Goal: Task Accomplishment & Management: Use online tool/utility

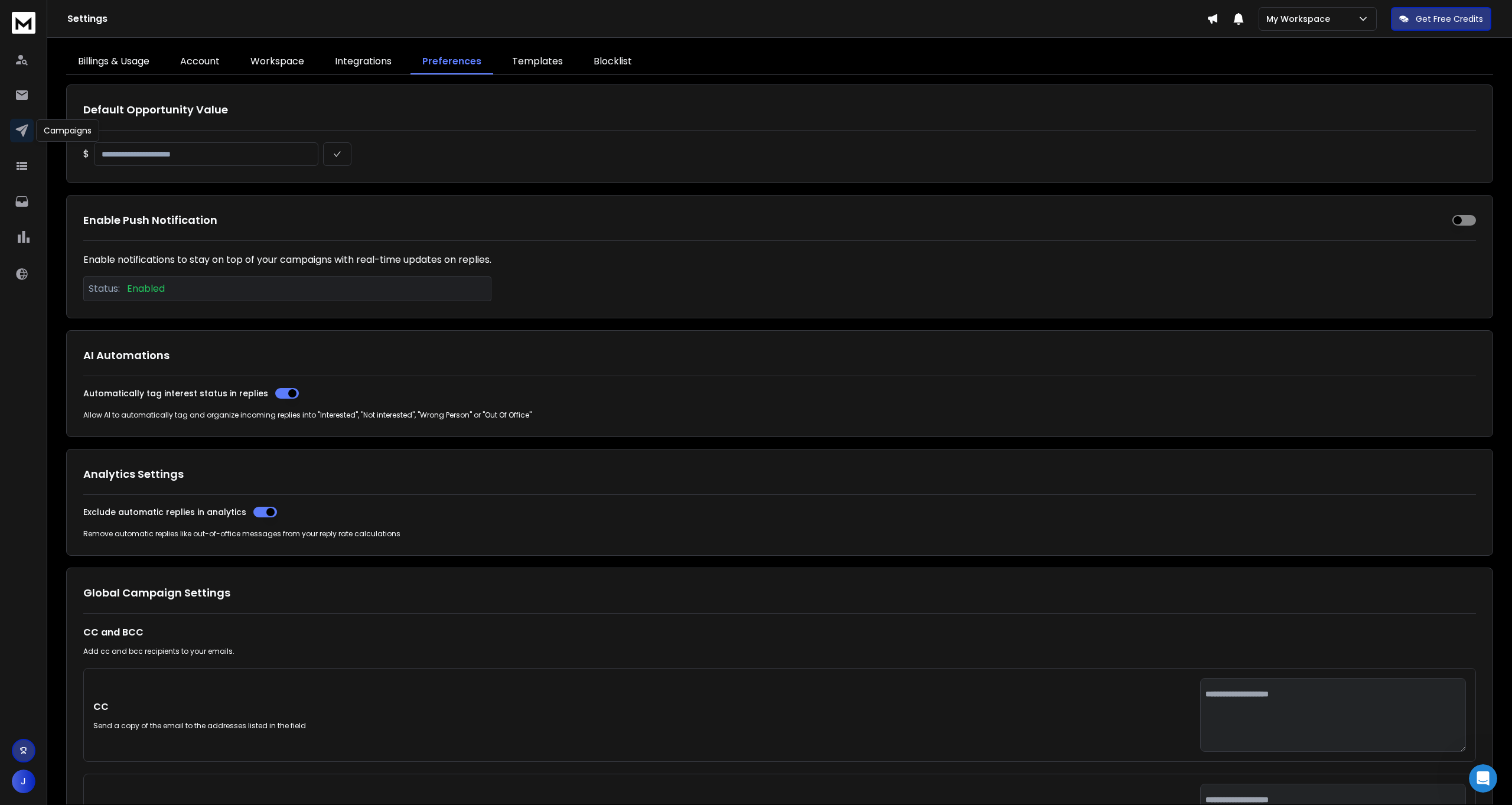
click at [21, 126] on icon at bounding box center [22, 131] width 14 height 14
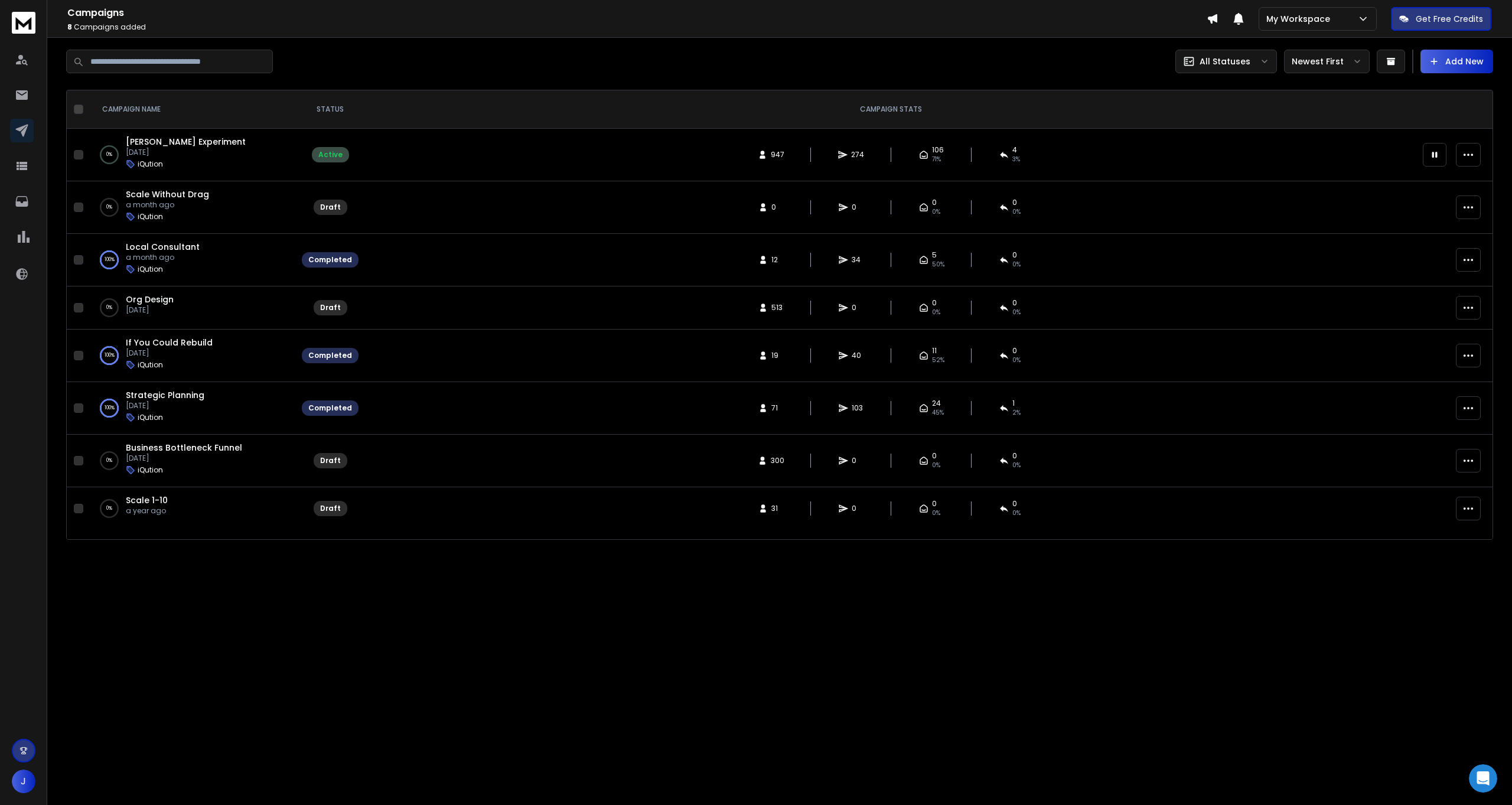
click at [517, 153] on div "947 274 106 71 % 4 3 %" at bounding box center [890, 155] width 1036 height 19
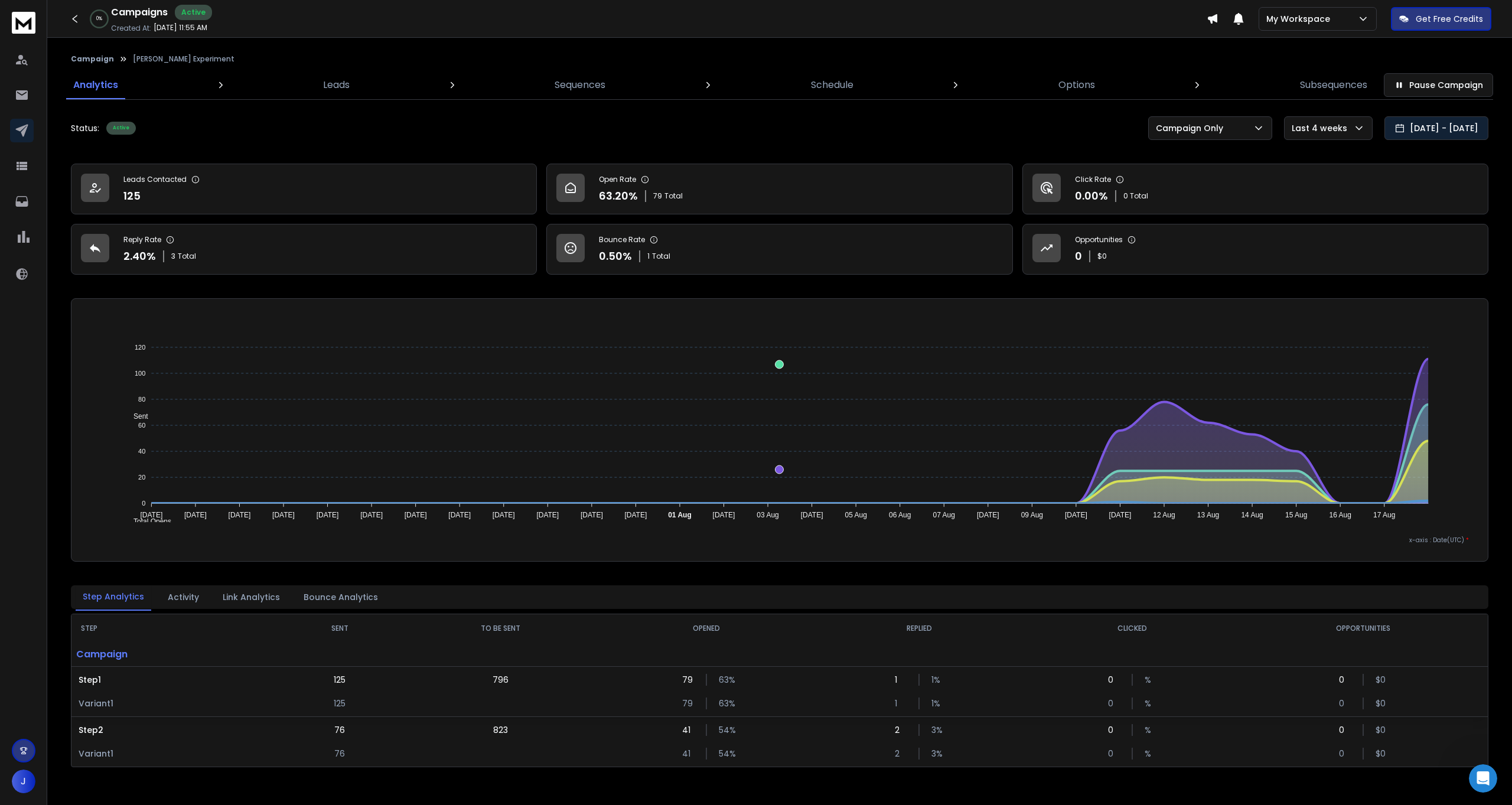
click at [1459, 125] on button "[DATE] - [DATE]" at bounding box center [1436, 128] width 104 height 23
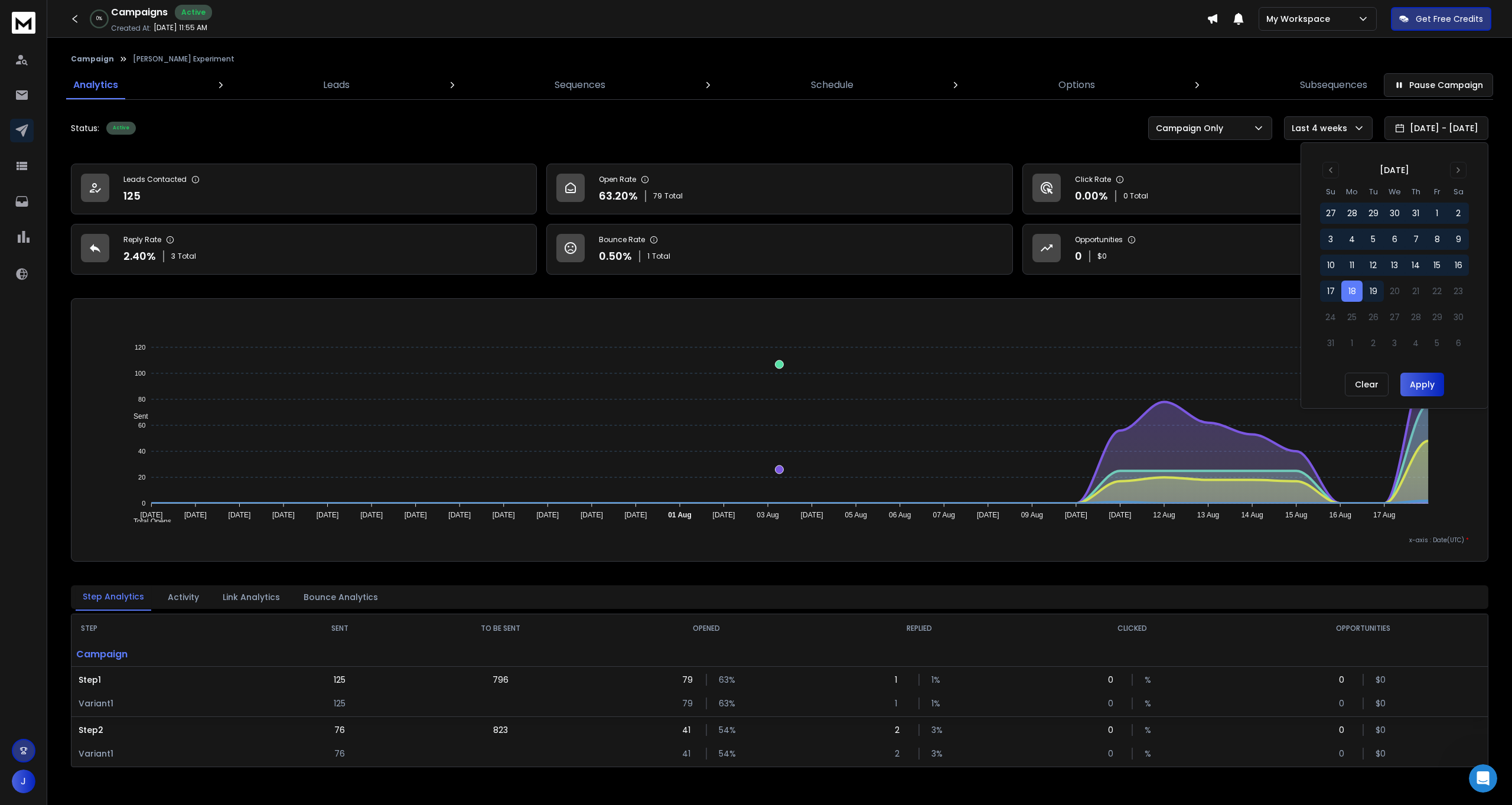
click at [1378, 290] on button "19" at bounding box center [1373, 291] width 21 height 21
click at [1419, 387] on button "Apply" at bounding box center [1422, 384] width 44 height 23
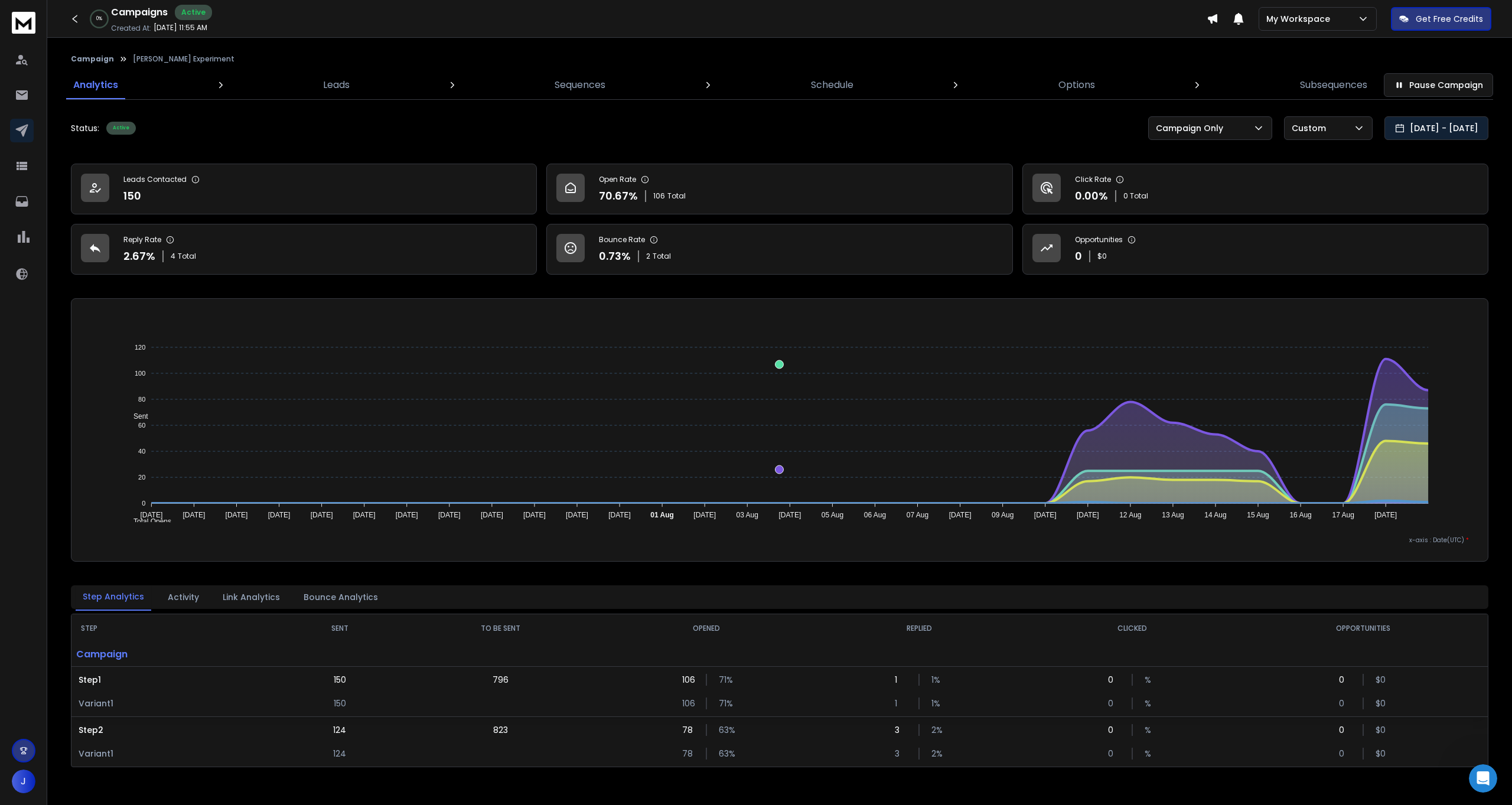
click at [1425, 126] on button "[DATE] - [DATE]" at bounding box center [1436, 128] width 104 height 23
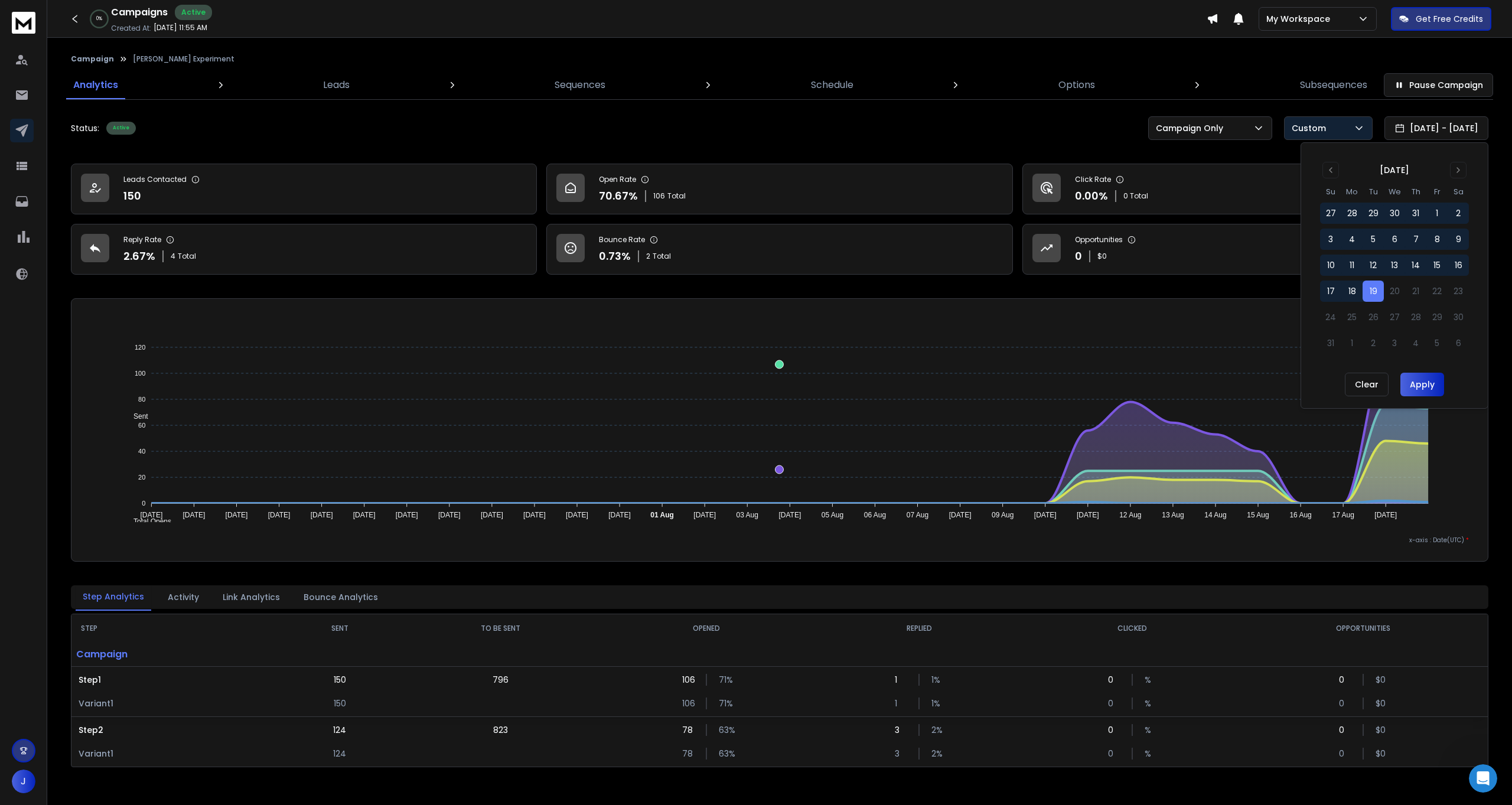
click at [1286, 121] on button "Custom" at bounding box center [1327, 128] width 89 height 23
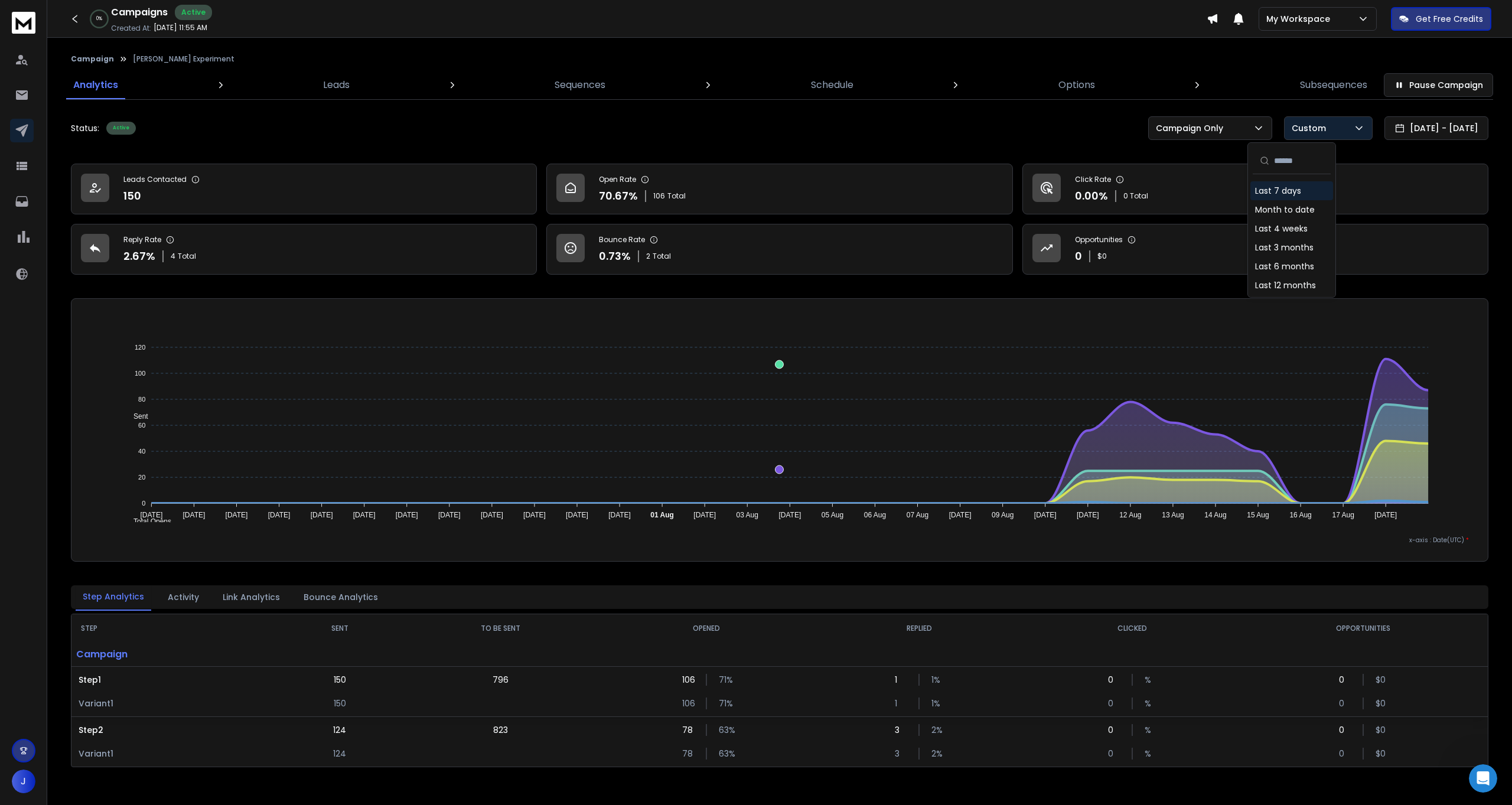
scroll to position [6020, 0]
click at [1286, 121] on button "Custom" at bounding box center [1327, 128] width 89 height 23
click at [1056, 145] on div "Status: Active Pause Campaign Campaign Only Custom [DATE] - [DATE] Leads Contac…" at bounding box center [779, 444] width 1417 height 655
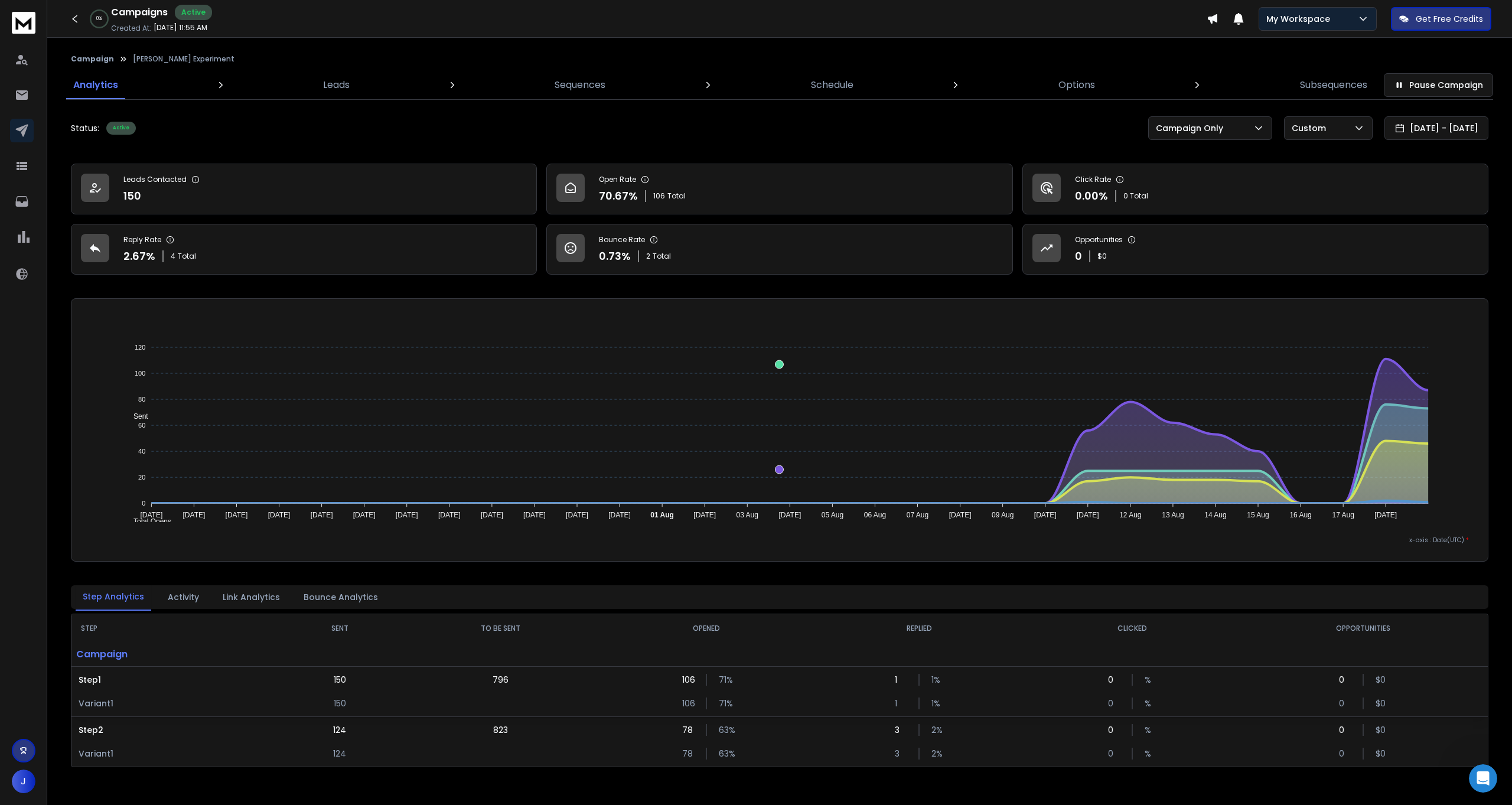
click at [1168, 29] on div "0 % Campaigns Active Created At: [DATE] 11:55 AM My Workspace Get Free Credits" at bounding box center [756, 18] width 1512 height 38
click at [1328, 121] on button "Custom" at bounding box center [1327, 128] width 89 height 23
type input "*"
click at [1080, 124] on div "Status: Active Pause Campaign Campaign Only Custom [DATE] - [DATE]" at bounding box center [779, 128] width 1417 height 23
click at [1173, 121] on button "Campaign Only" at bounding box center [1210, 128] width 124 height 23
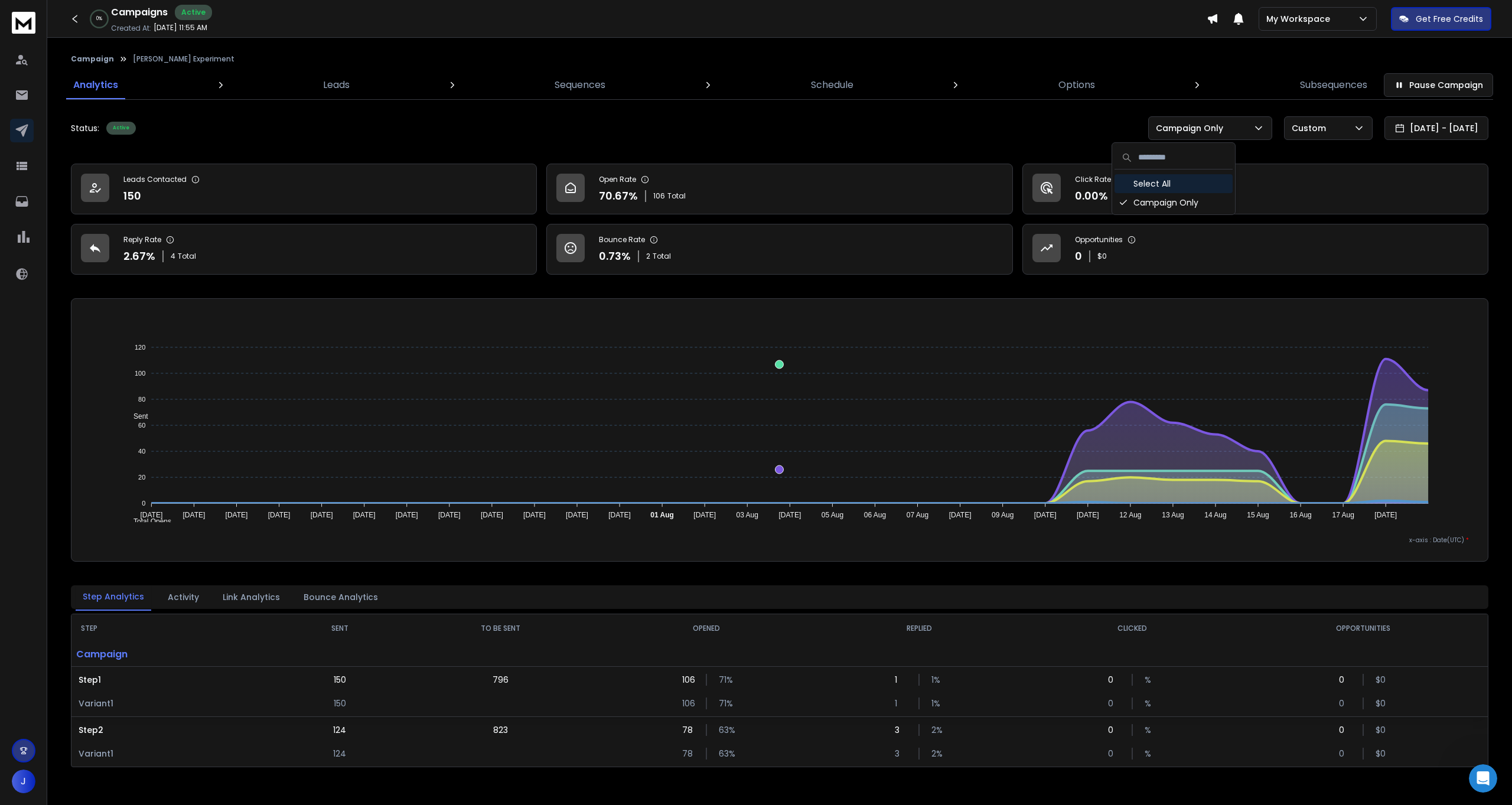
click at [1196, 191] on div "Select All" at bounding box center [1173, 183] width 118 height 19
click at [1175, 131] on div "All" at bounding box center [1210, 128] width 109 height 12
click at [973, 149] on div "Status: Active Pause Campaign All Custom [DATE] - [DATE] Leads Contacted 150 Op…" at bounding box center [779, 444] width 1417 height 655
click at [1455, 129] on button "[DATE] - [DATE]" at bounding box center [1436, 128] width 104 height 23
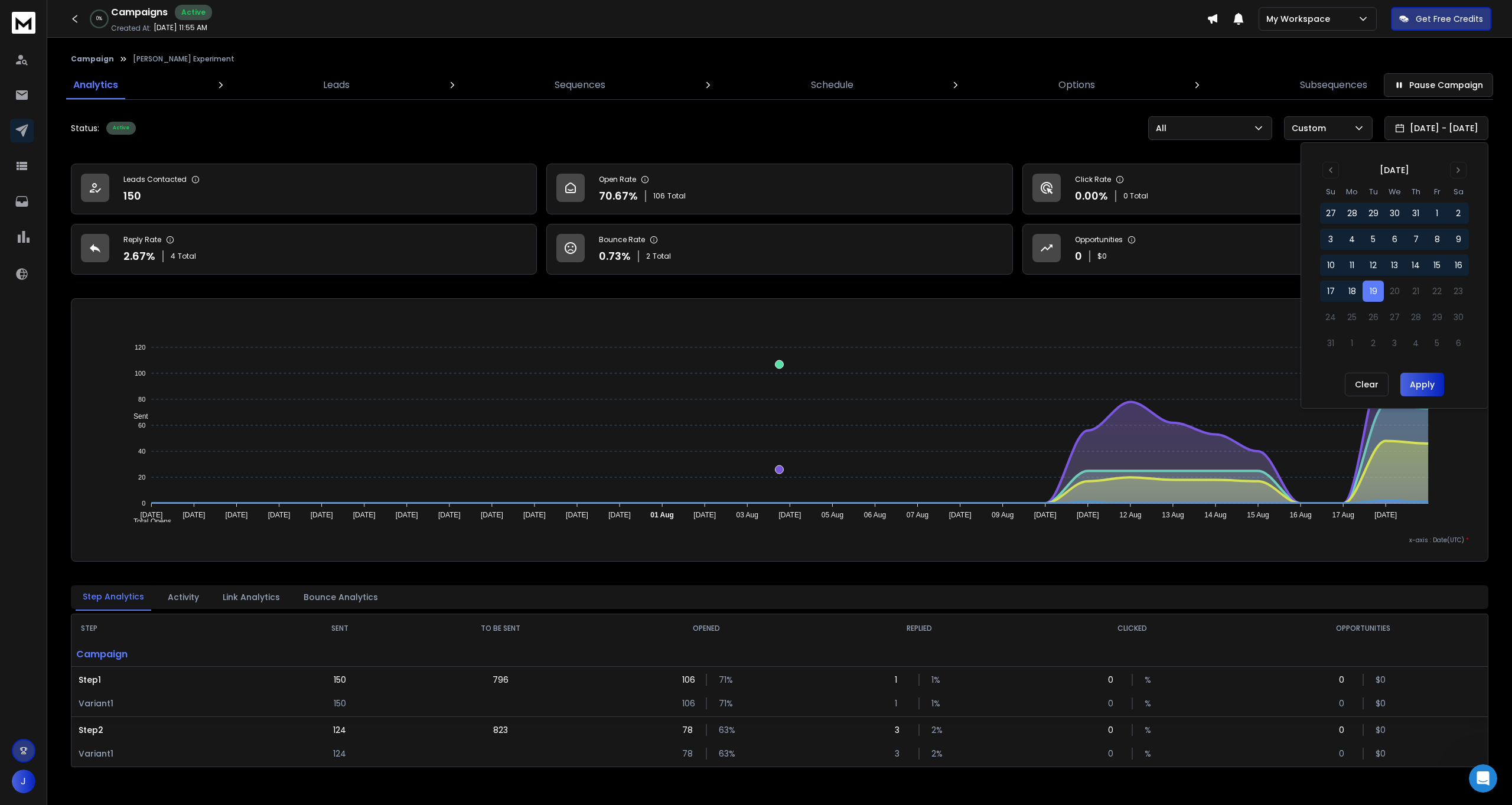
click at [1371, 287] on button "19" at bounding box center [1373, 291] width 21 height 21
click at [1421, 388] on button "Apply" at bounding box center [1422, 384] width 44 height 23
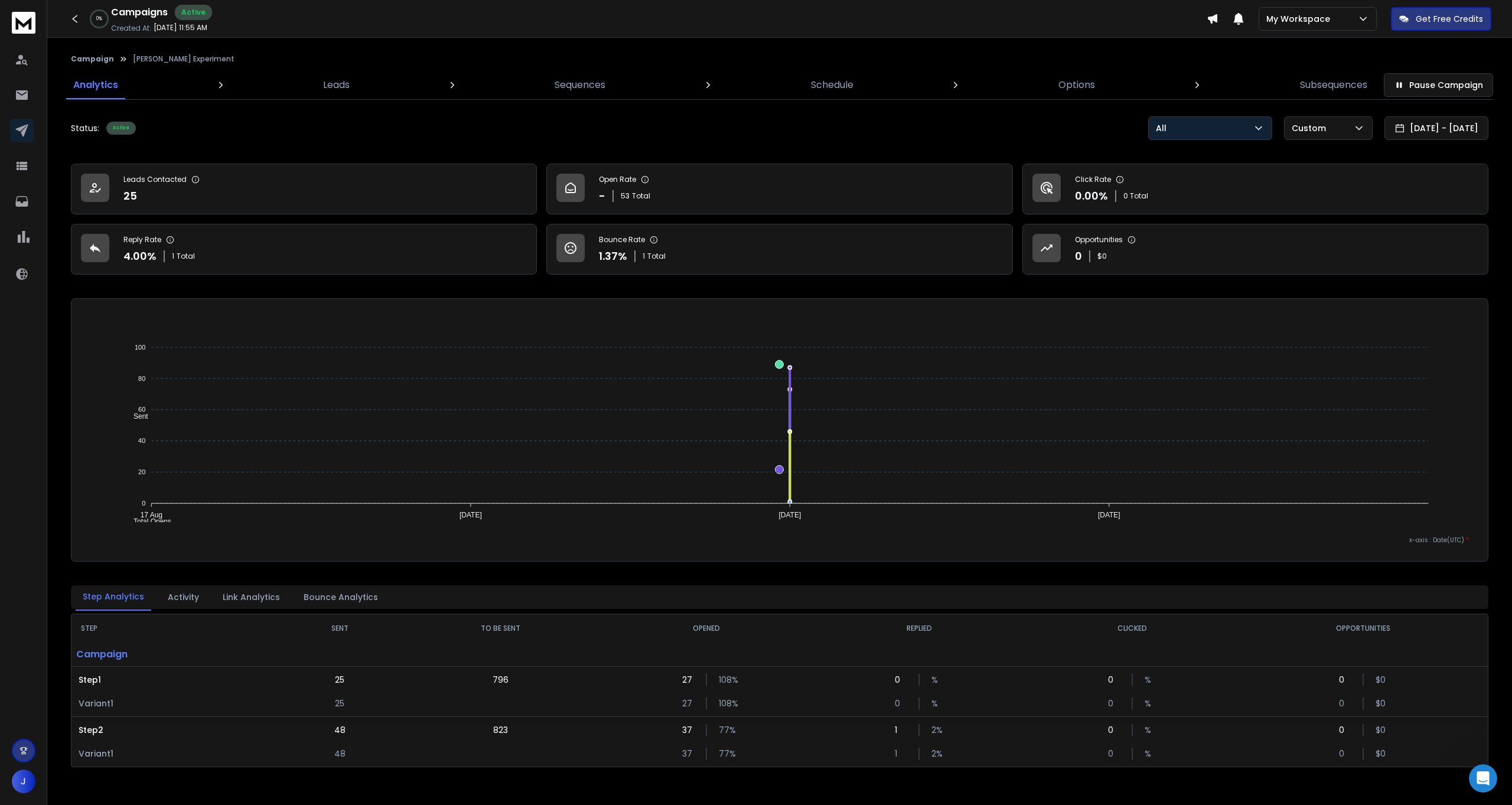
click at [1252, 126] on icon at bounding box center [1258, 128] width 12 height 12
click at [1160, 190] on div "Select All" at bounding box center [1171, 183] width 118 height 19
click at [1436, 132] on button "[DATE] - [DATE]" at bounding box center [1436, 128] width 104 height 23
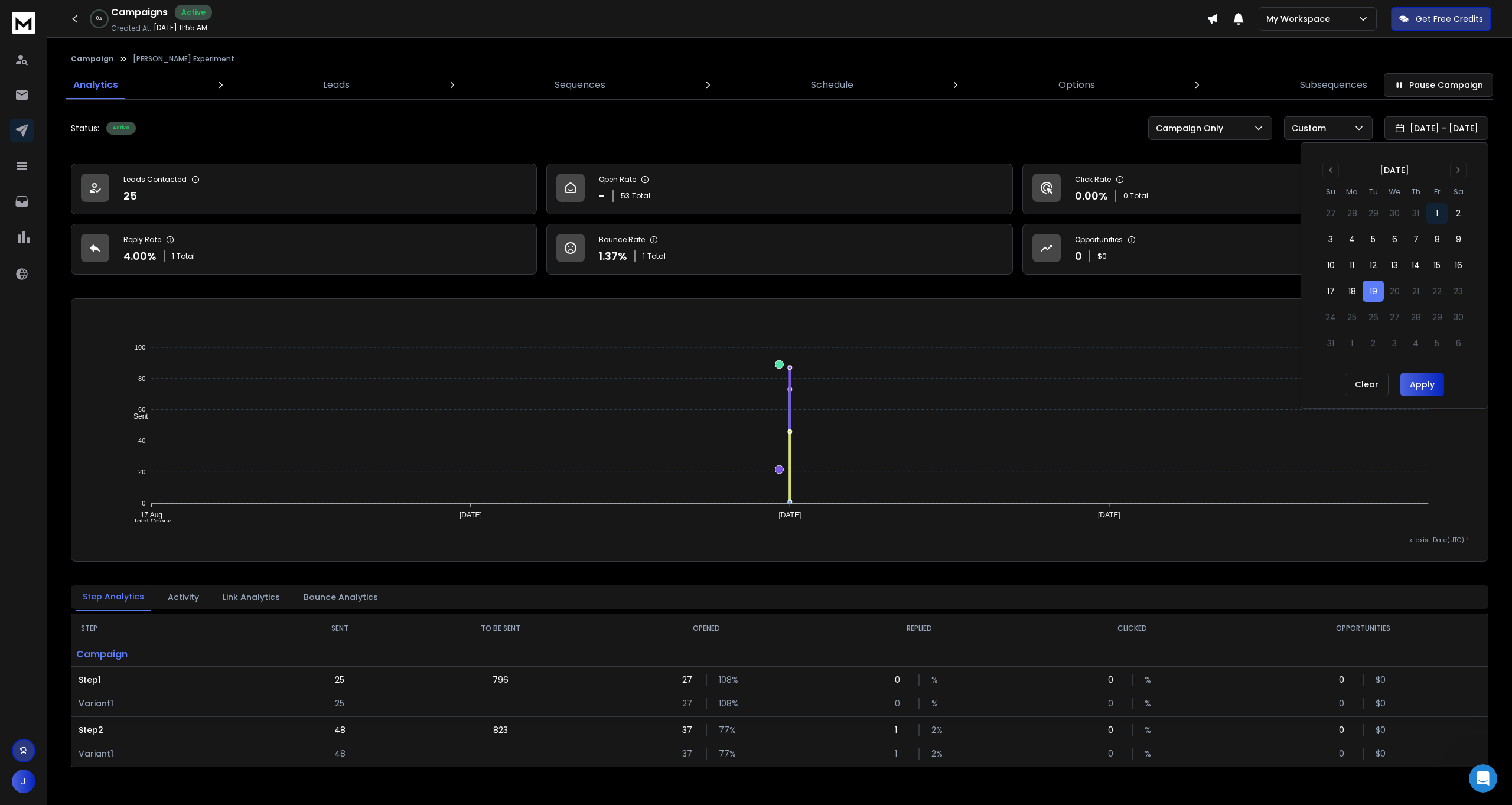
click at [1435, 219] on button "1" at bounding box center [1437, 213] width 21 height 21
click at [1424, 387] on button "Apply" at bounding box center [1422, 384] width 44 height 23
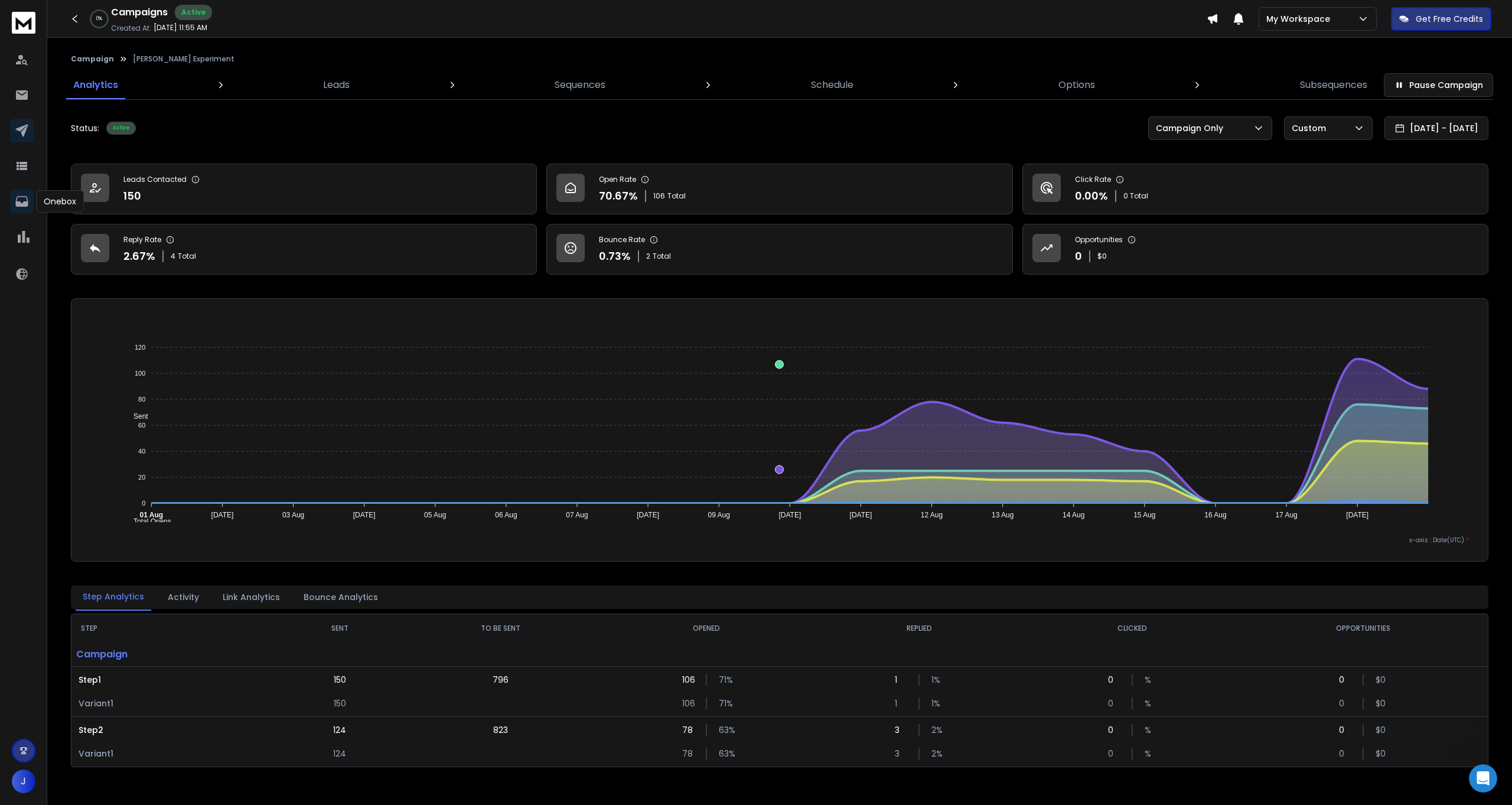
click at [22, 202] on icon at bounding box center [22, 202] width 14 height 14
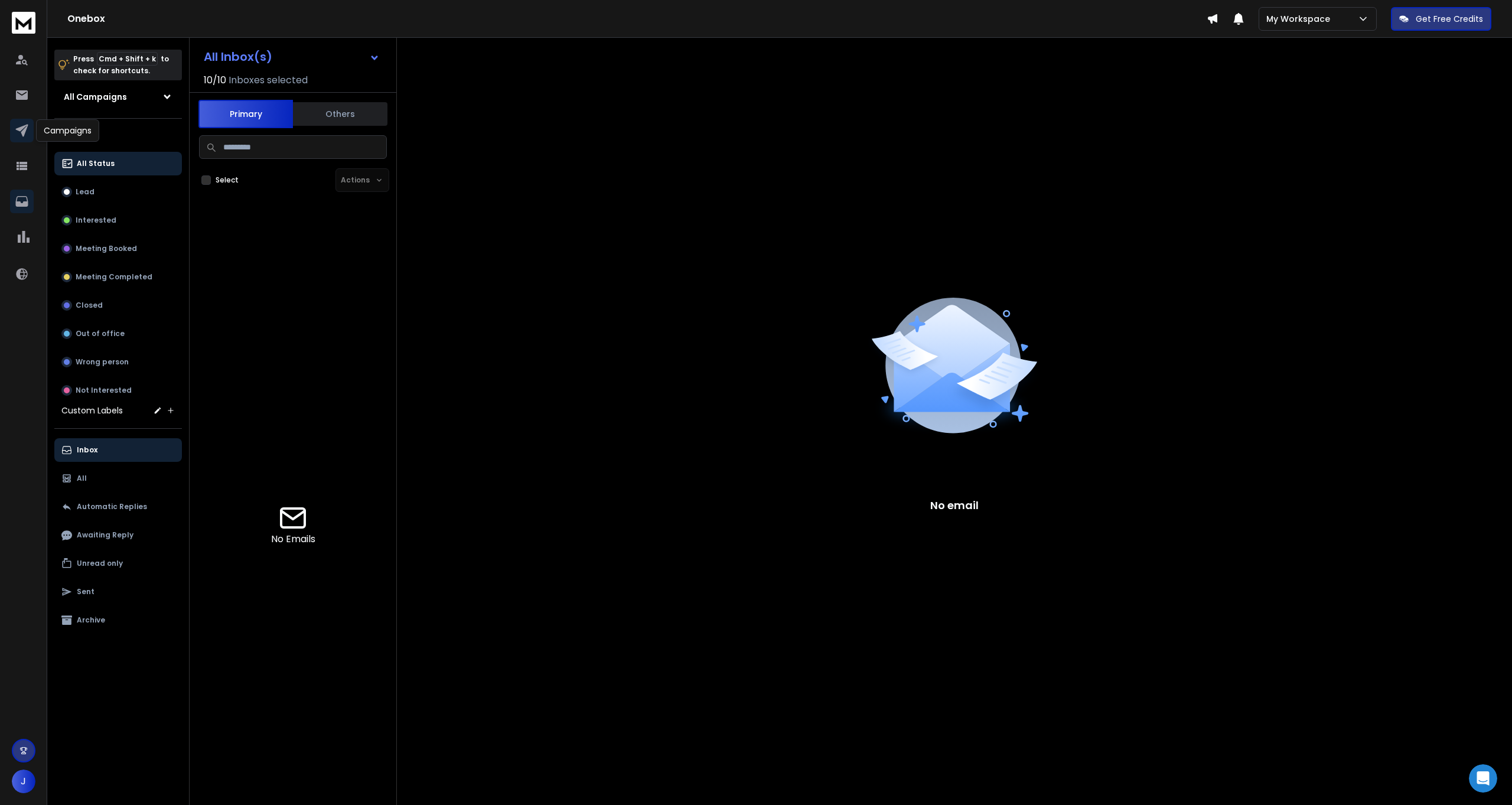
click at [28, 134] on icon at bounding box center [22, 131] width 14 height 14
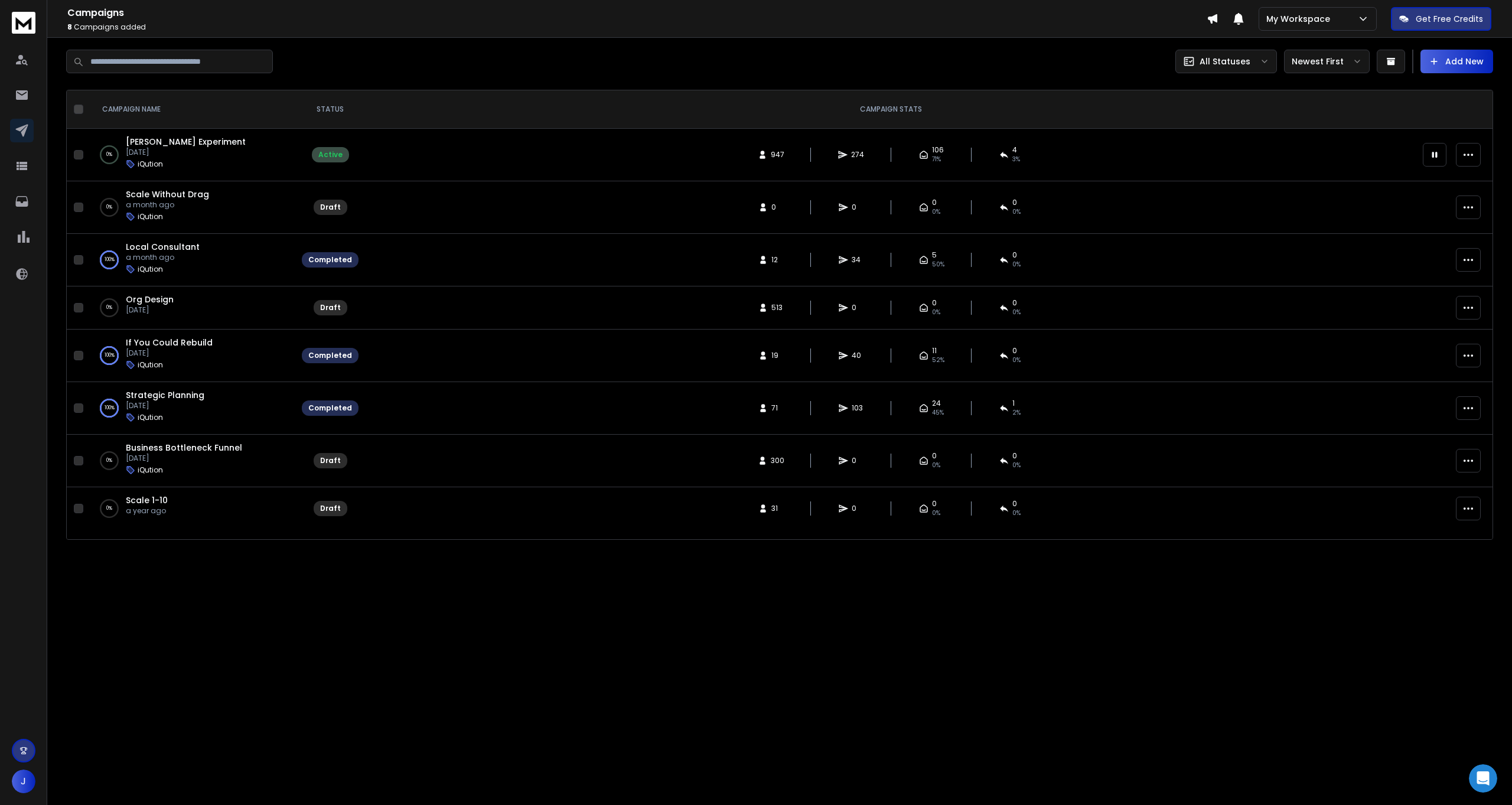
click at [236, 163] on div "0 % [PERSON_NAME] Experiment [DATE] iQution" at bounding box center [192, 154] width 183 height 38
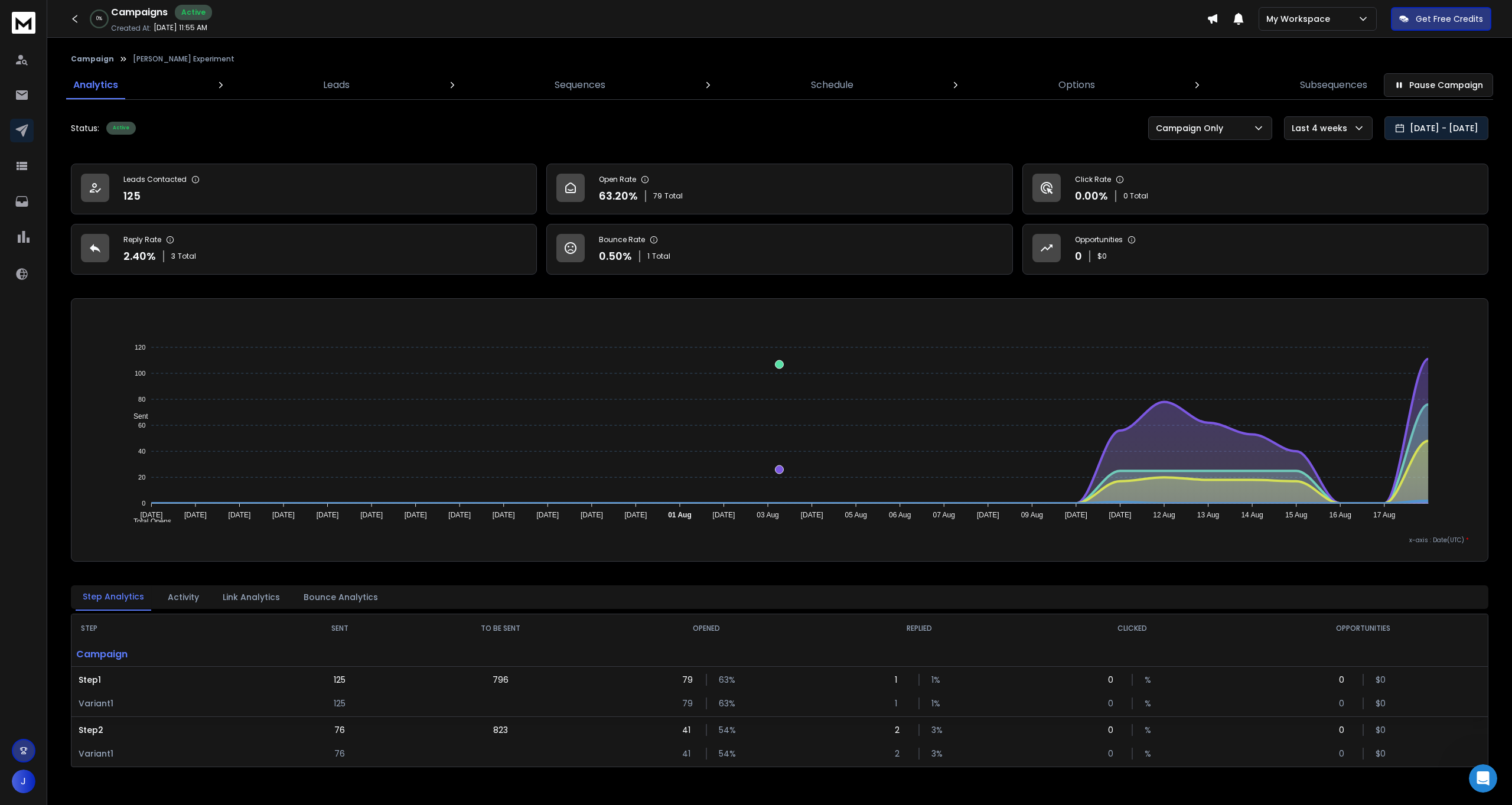
click at [1429, 121] on button "[DATE] - [DATE]" at bounding box center [1436, 128] width 104 height 23
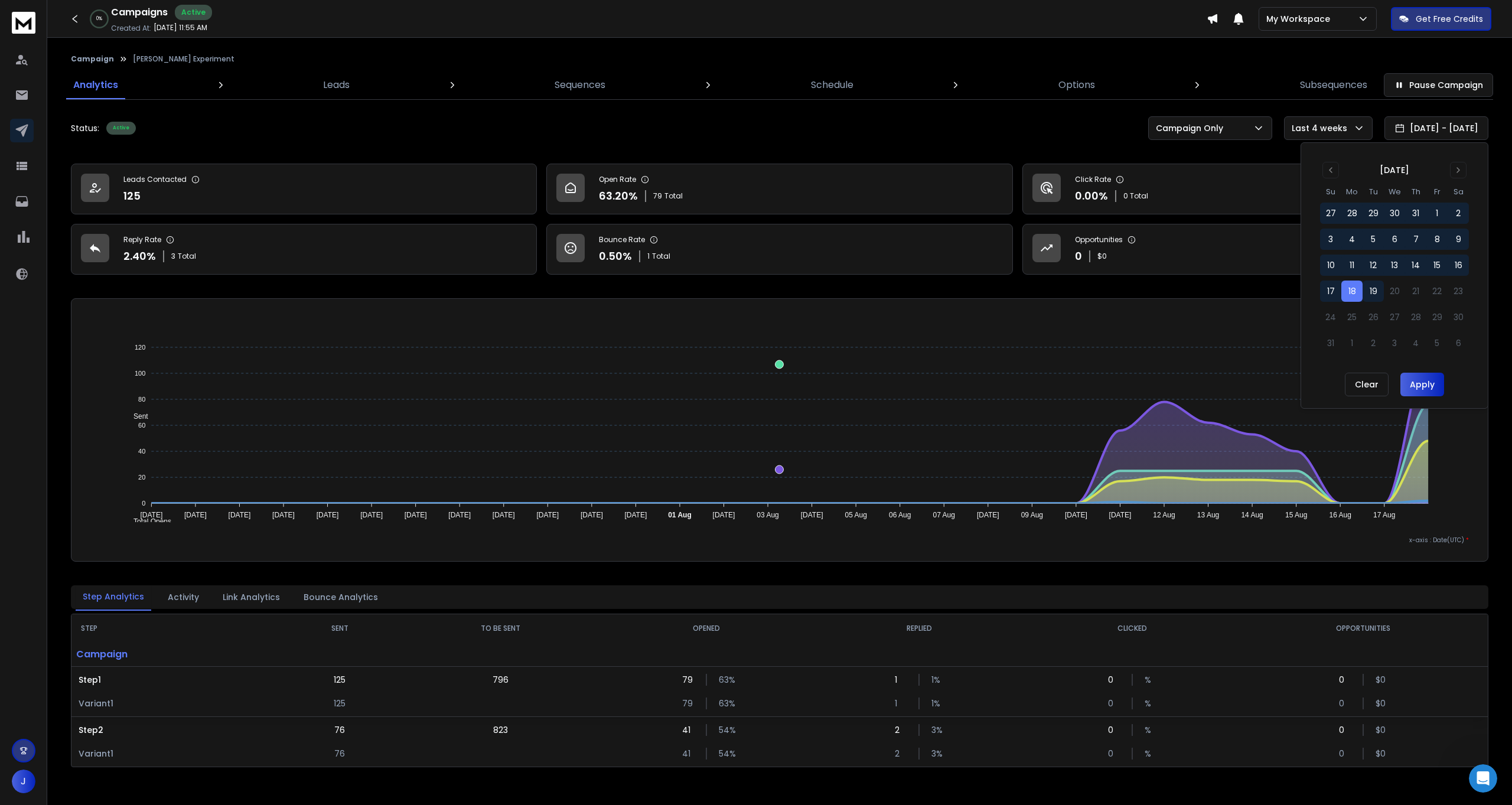
click at [1381, 293] on button "19" at bounding box center [1373, 291] width 21 height 21
click at [1431, 378] on button "Apply" at bounding box center [1422, 384] width 44 height 23
